Goal: Communication & Community: Answer question/provide support

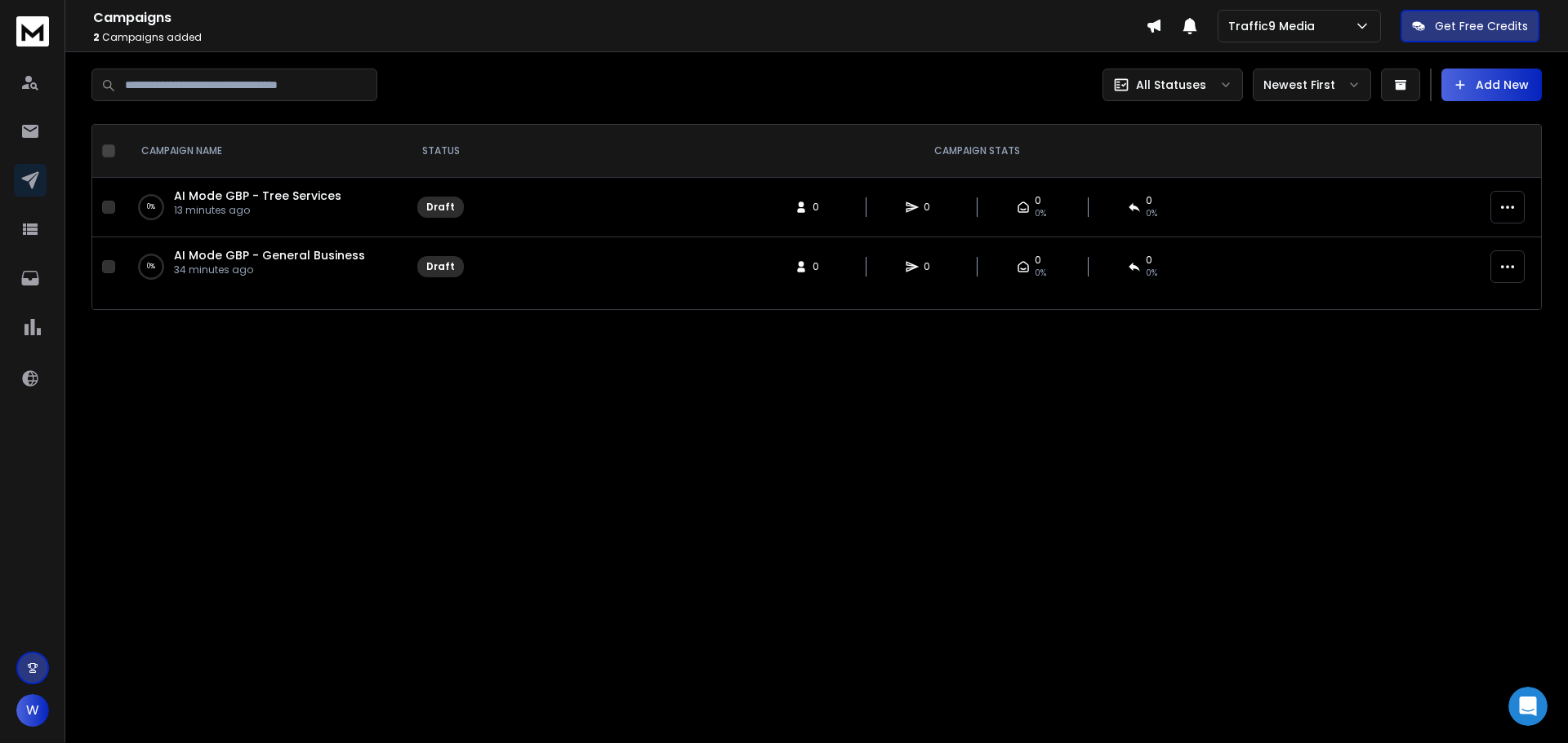
scroll to position [3, 0]
click at [1523, 699] on icon "Open Intercom Messenger" at bounding box center [1528, 707] width 27 height 27
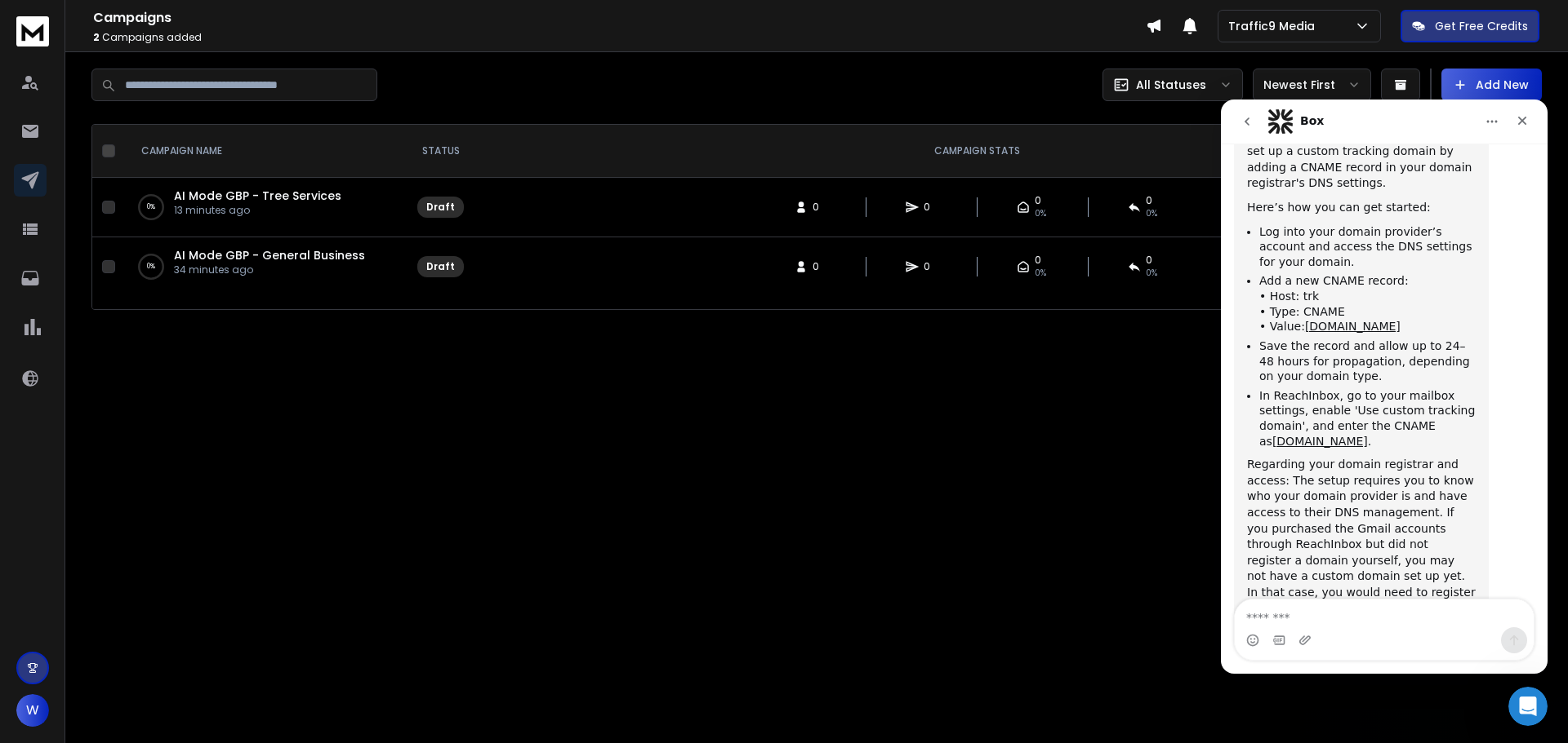
scroll to position [0, 0]
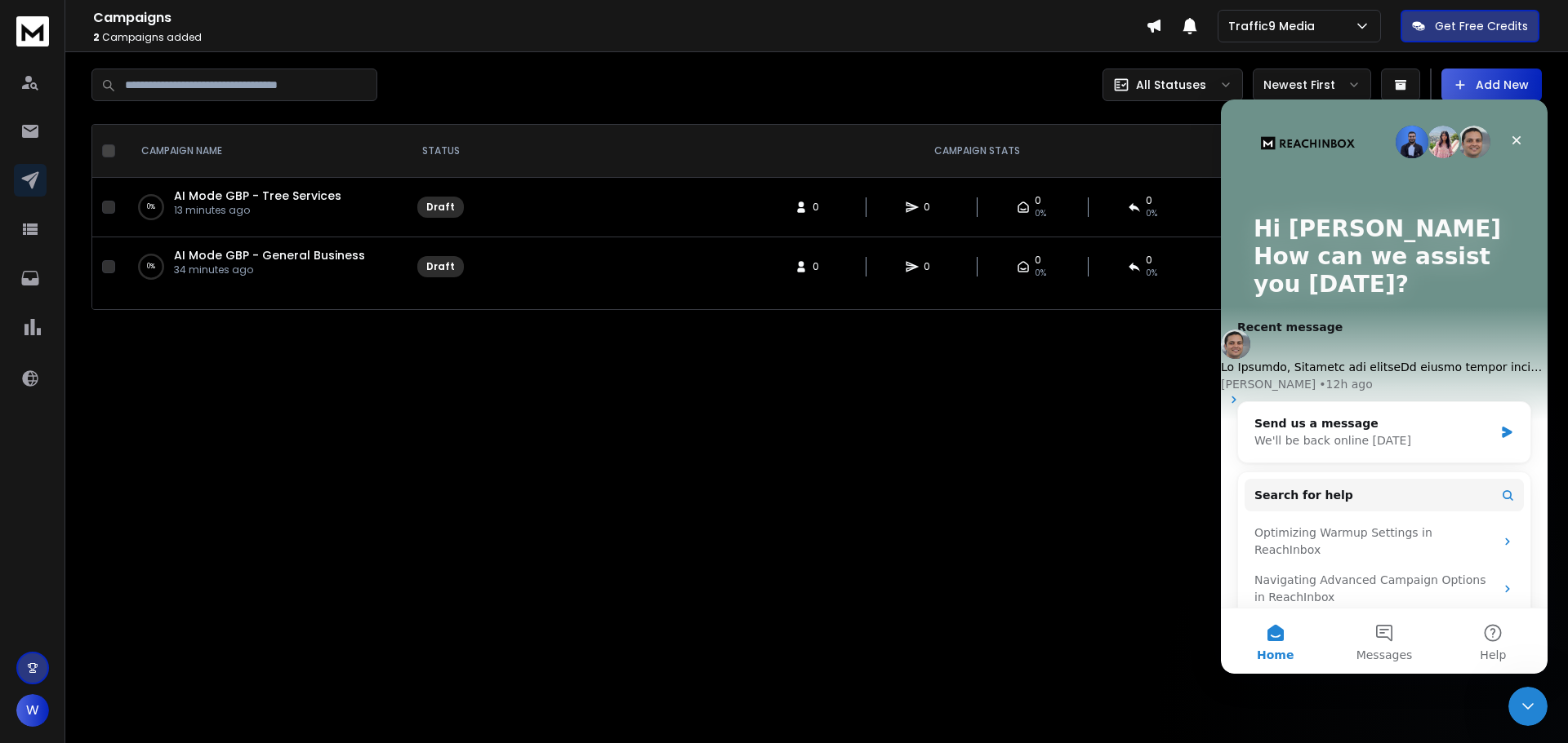
click at [1376, 376] on div "[PERSON_NAME] • 12h ago" at bounding box center [1384, 384] width 326 height 17
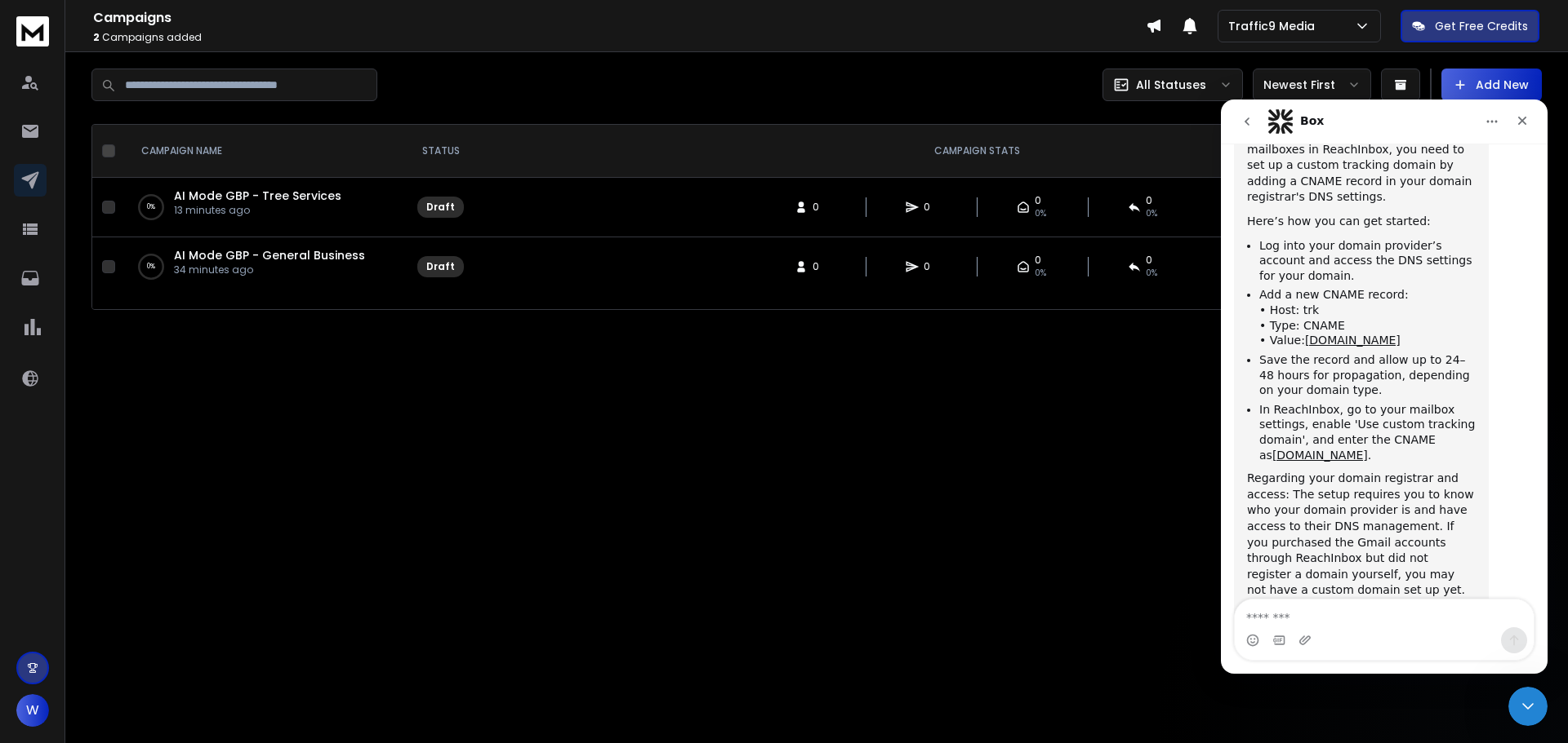
scroll to position [472, 0]
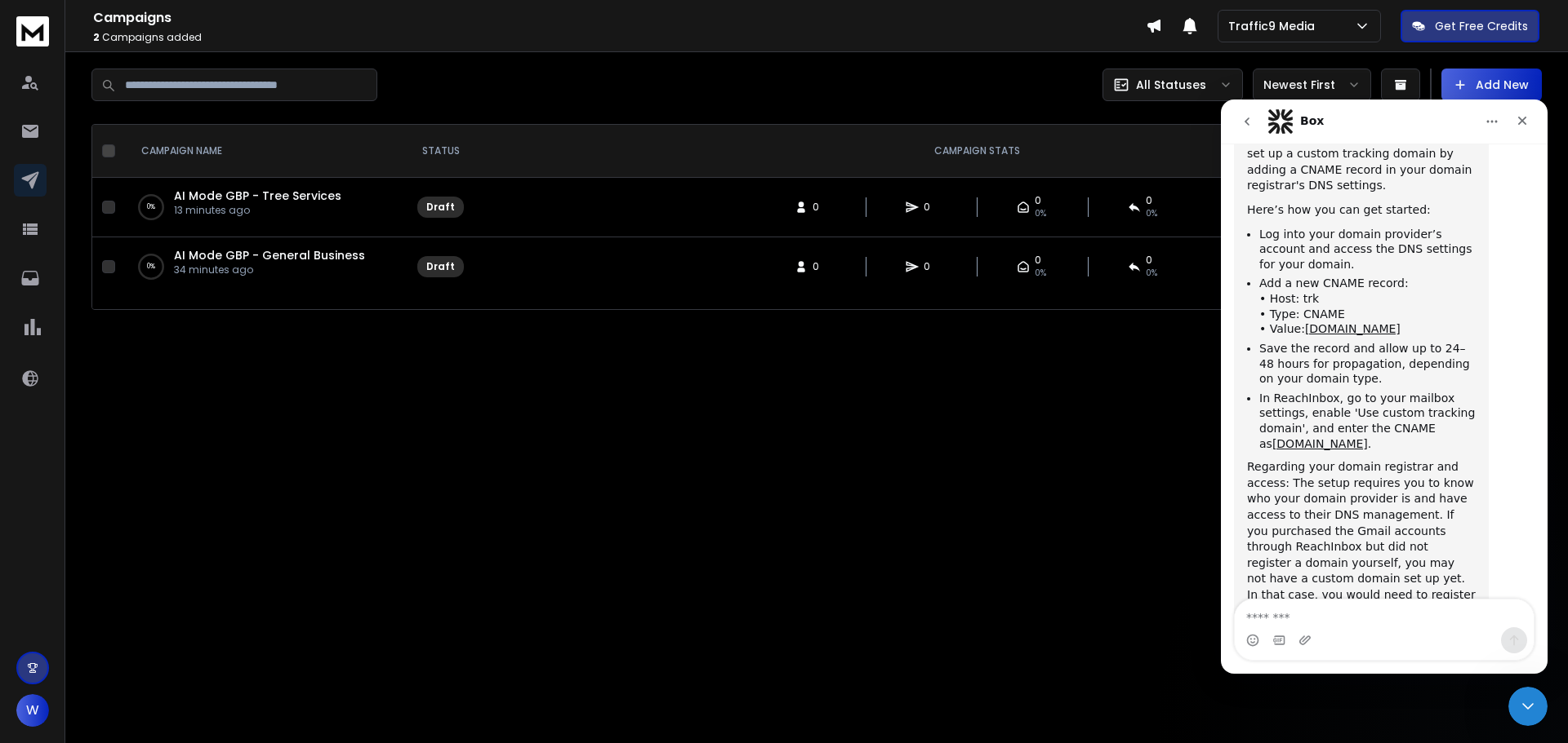
drag, startPoint x: 1371, startPoint y: 629, endPoint x: 1367, endPoint y: 619, distance: 10.8
click at [1371, 629] on div "Intercom messenger" at bounding box center [1384, 640] width 299 height 26
click at [1370, 600] on textarea "Message…" at bounding box center [1384, 613] width 299 height 28
click at [1371, 625] on textarea "*********" at bounding box center [1384, 613] width 299 height 28
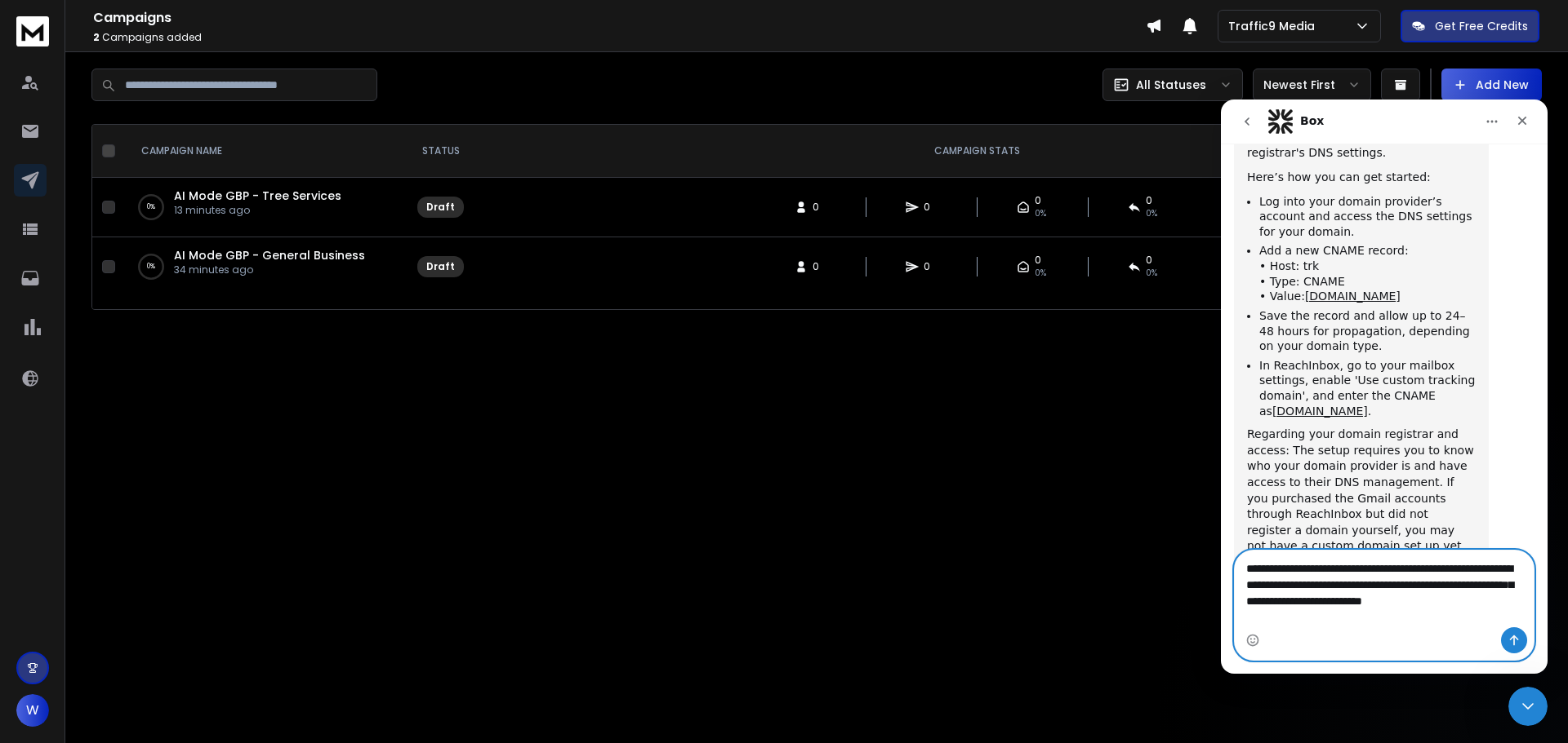
scroll to position [521, 0]
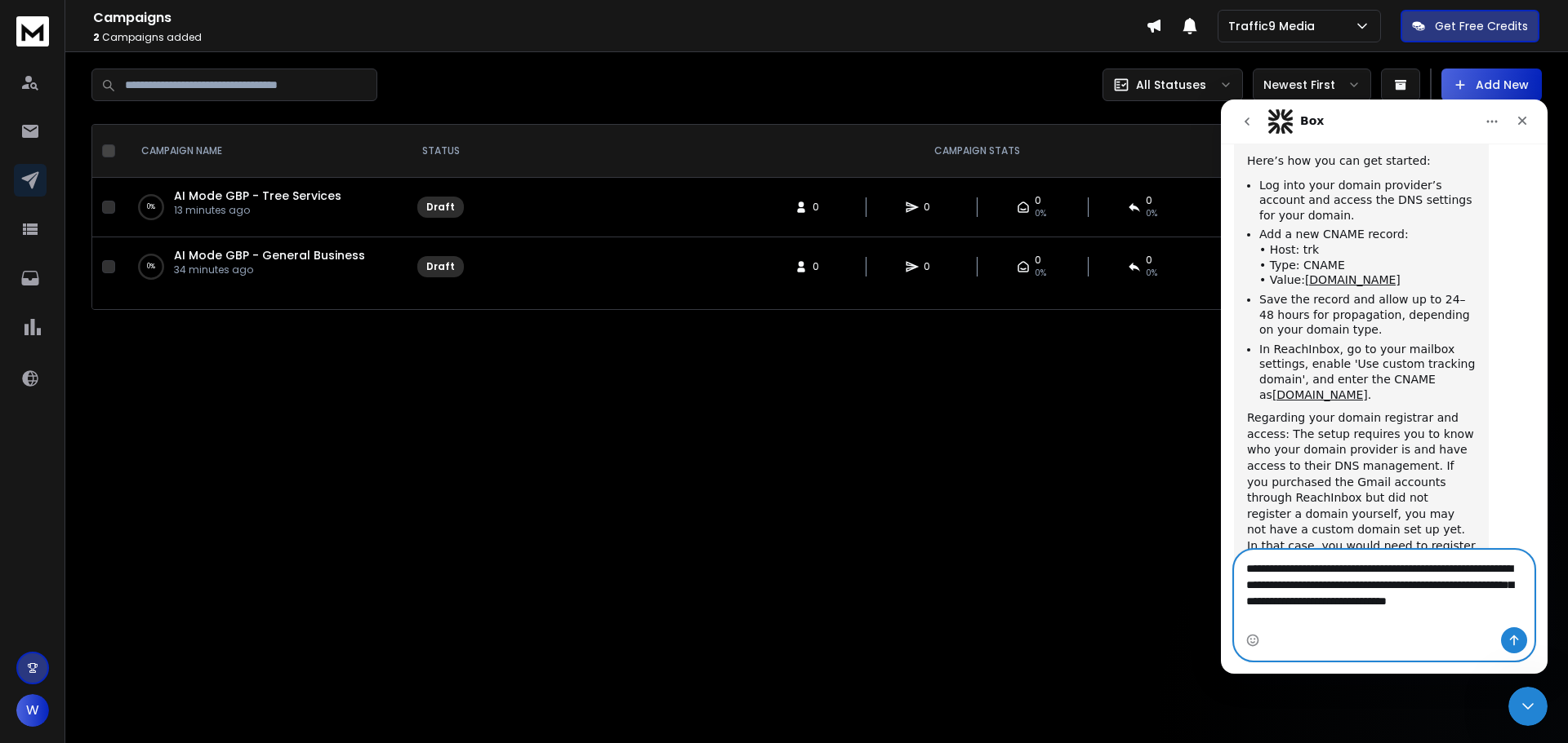
type textarea "**********"
click at [1514, 637] on icon "Send a message…" at bounding box center [1514, 641] width 9 height 10
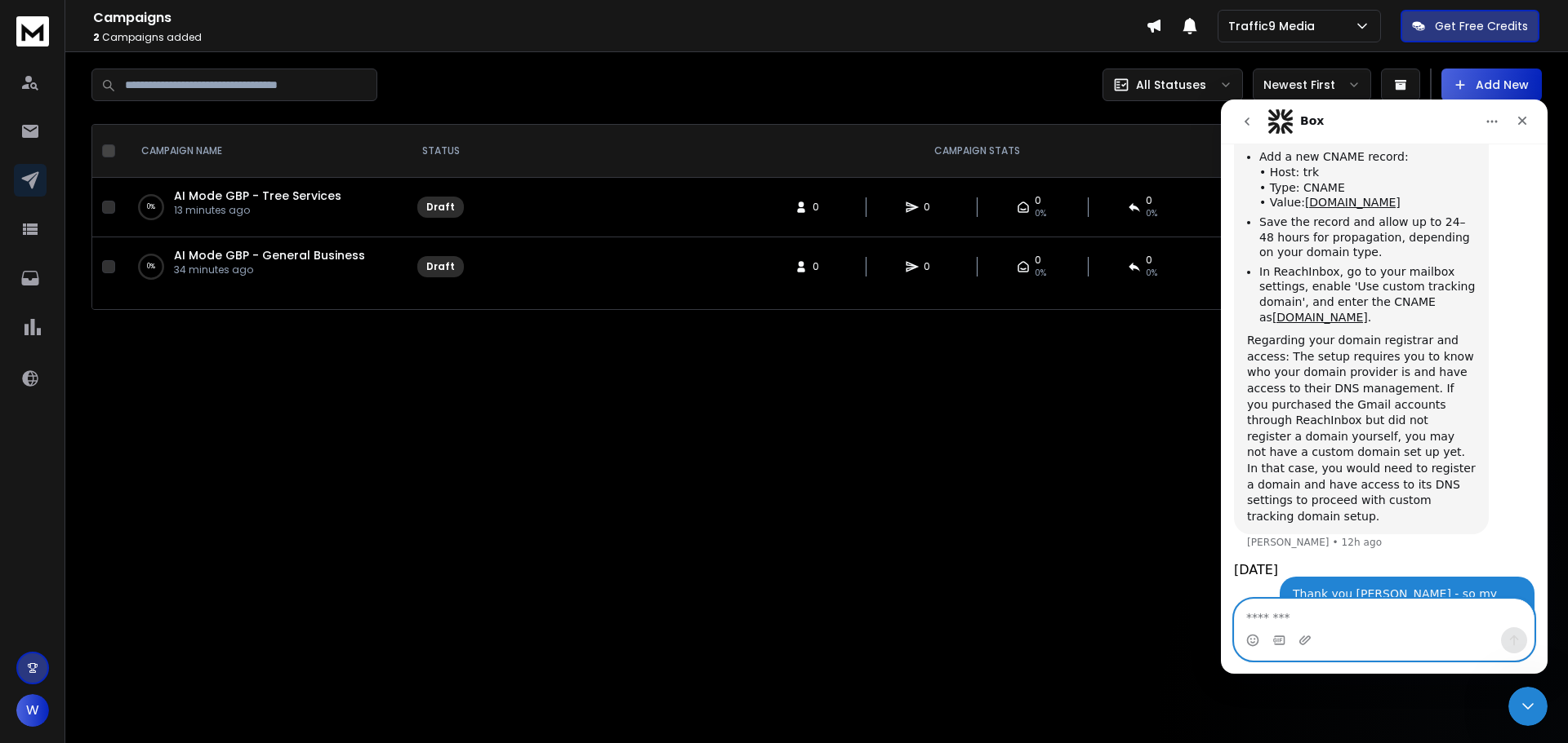
scroll to position [612, 0]
click at [1411, 617] on textarea "Message…" at bounding box center [1384, 613] width 299 height 28
click at [1391, 620] on textarea "Message…" at bounding box center [1384, 613] width 299 height 28
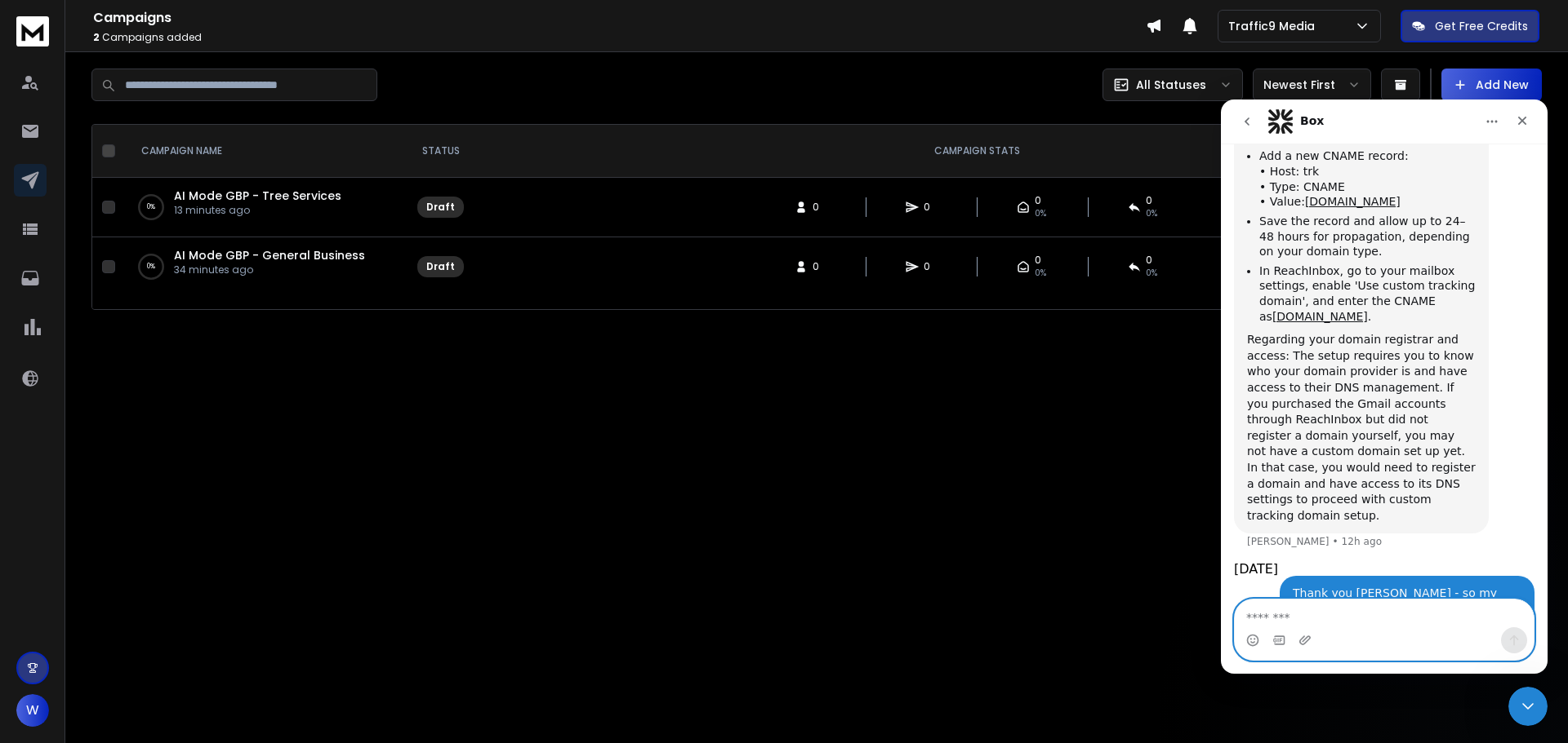
click at [1366, 625] on textarea "Message…" at bounding box center [1384, 613] width 299 height 28
